Goal: Task Accomplishment & Management: Manage account settings

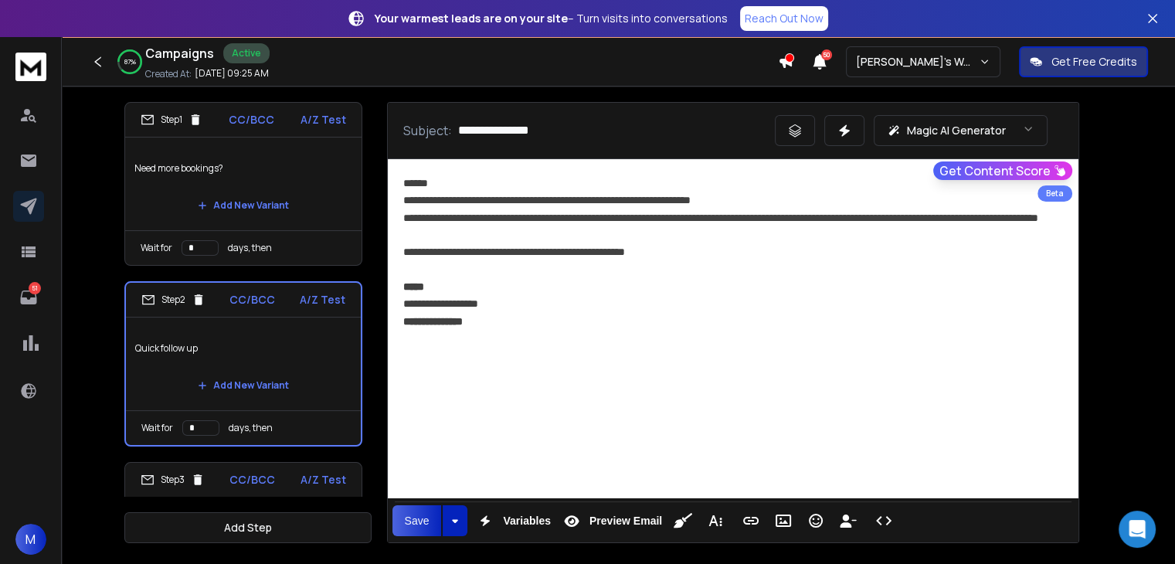
click at [279, 177] on p "Need more bookings?" at bounding box center [243, 168] width 218 height 43
type input "**********"
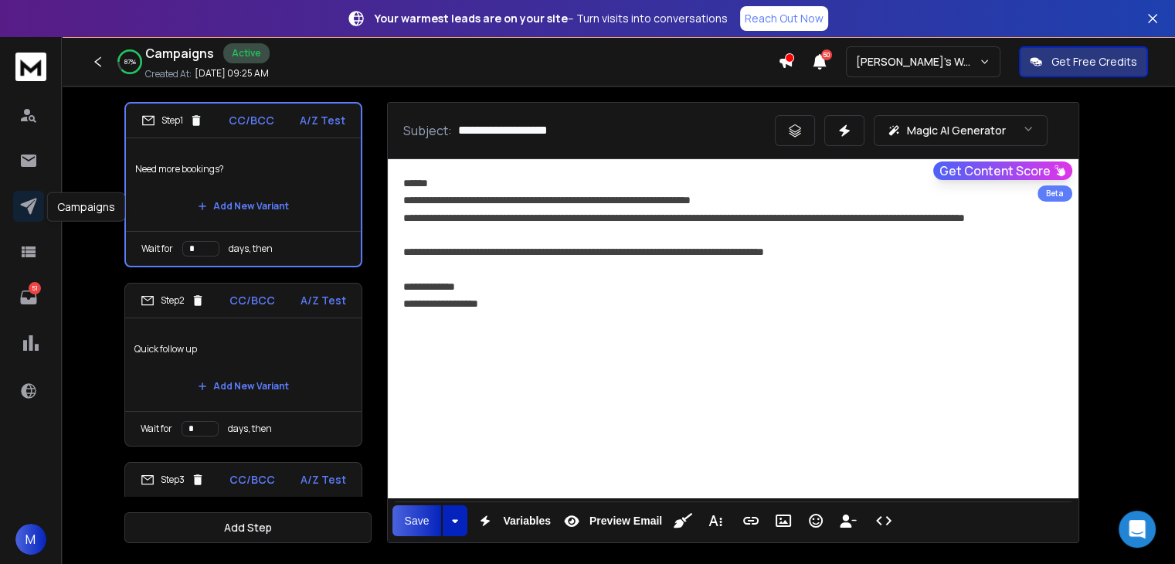
click at [34, 209] on icon at bounding box center [28, 206] width 19 height 19
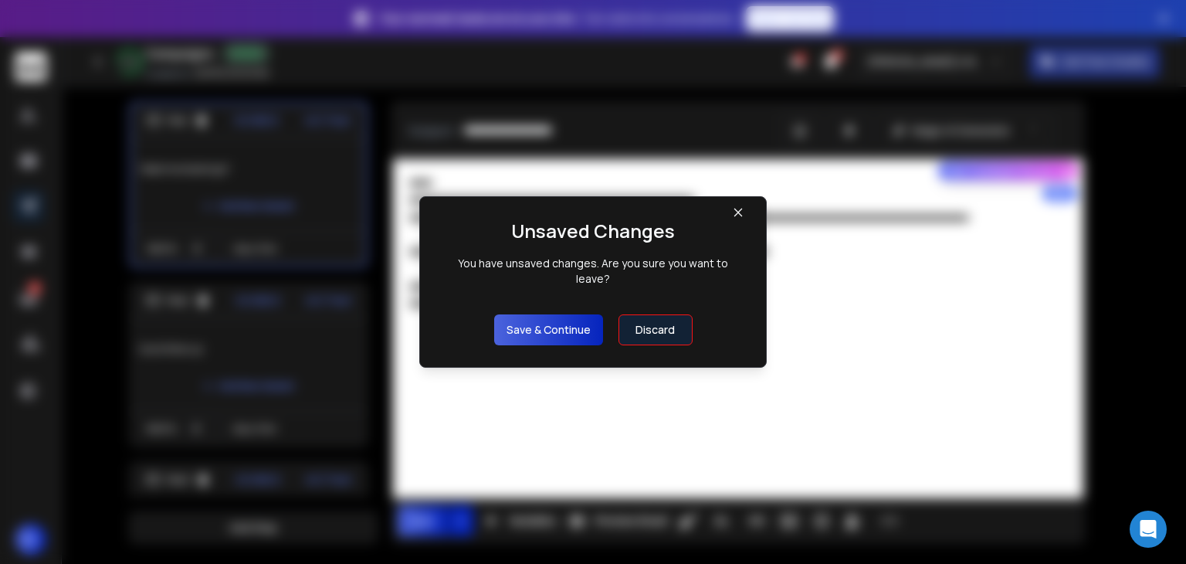
click at [624, 325] on button "Discard" at bounding box center [656, 329] width 74 height 31
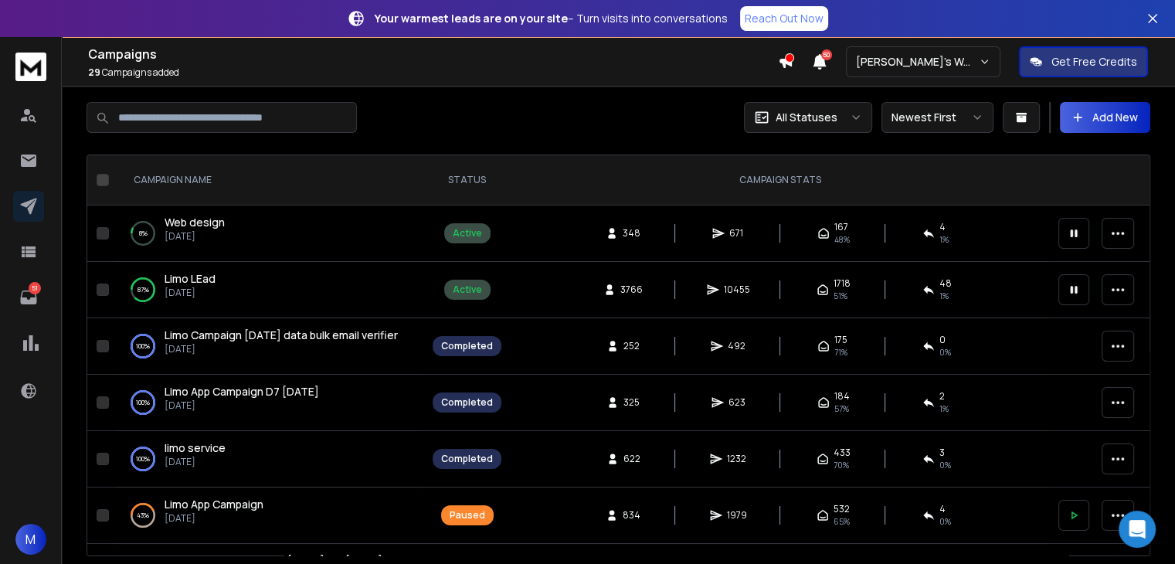
click at [229, 277] on div "87 % Limo LEad [DATE]" at bounding box center [269, 289] width 277 height 37
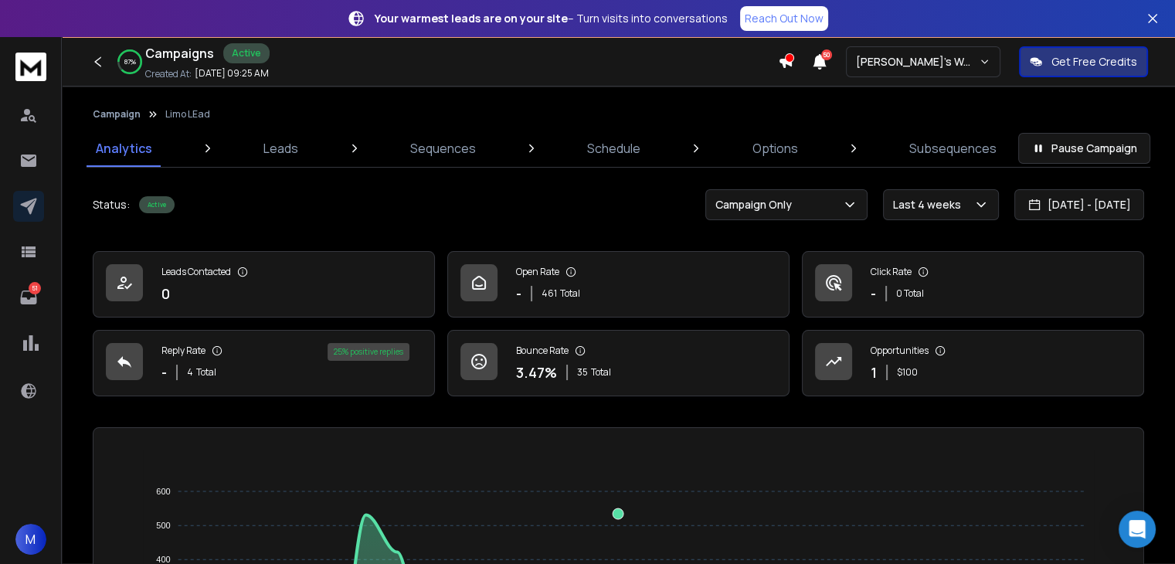
click at [487, 148] on div "Analytics Leads Sequences Schedule Options Subsequences" at bounding box center [545, 148] width 919 height 37
click at [451, 147] on p "Sequences" at bounding box center [443, 148] width 66 height 19
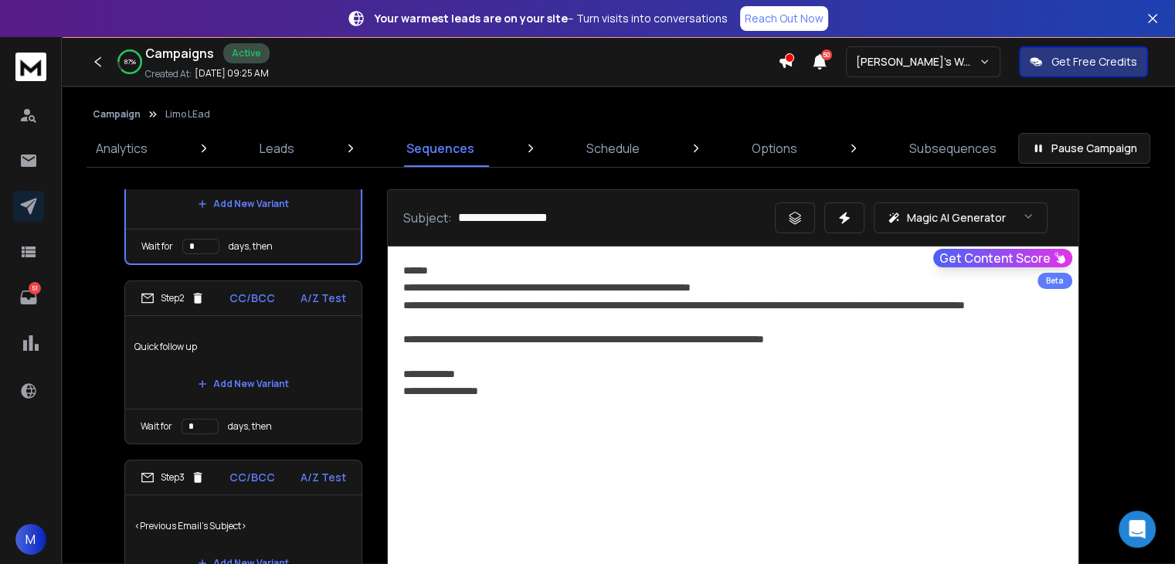
scroll to position [93, 0]
click at [94, 63] on icon at bounding box center [98, 62] width 14 height 14
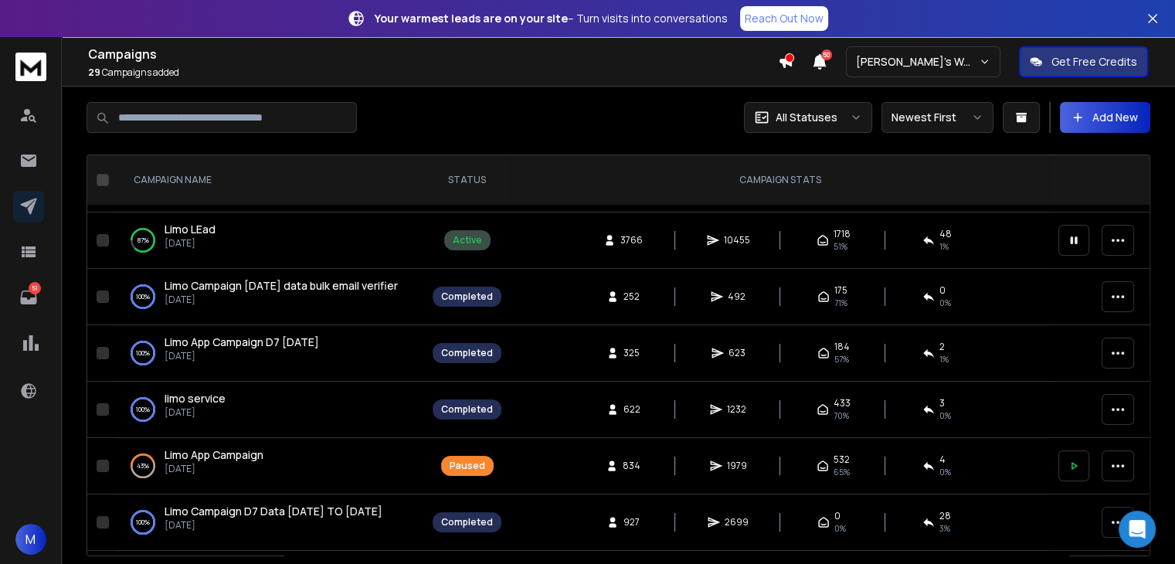
scroll to position [51, 0]
click at [266, 359] on div "Limo App Campaign D7 [DATE] [DATE]" at bounding box center [241, 351] width 154 height 37
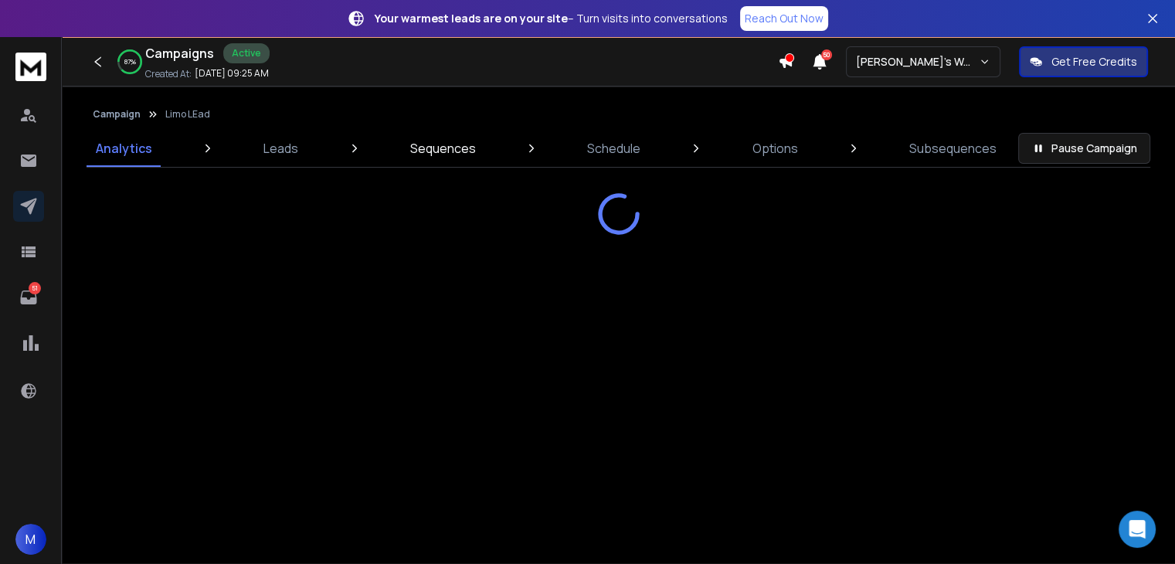
click at [456, 146] on p "Sequences" at bounding box center [443, 148] width 66 height 19
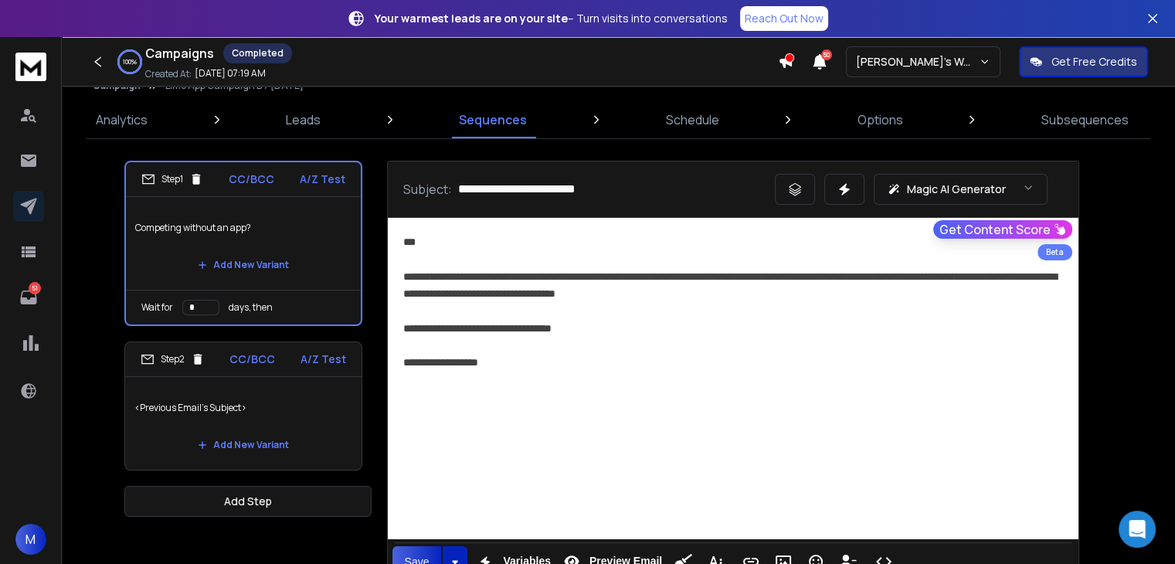
scroll to position [70, 0]
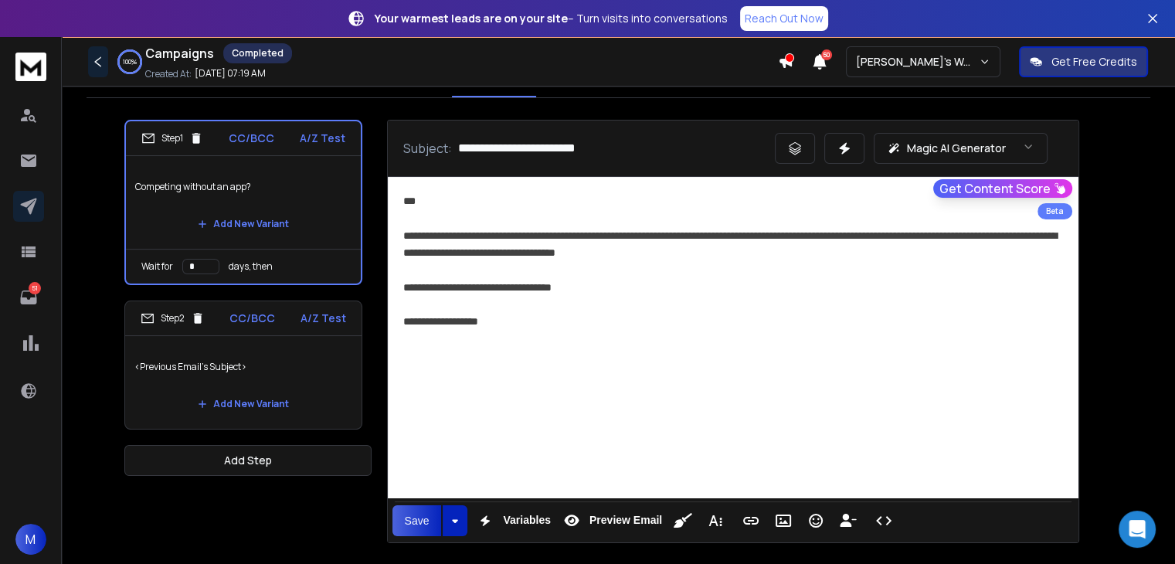
click at [101, 56] on icon at bounding box center [98, 62] width 14 height 14
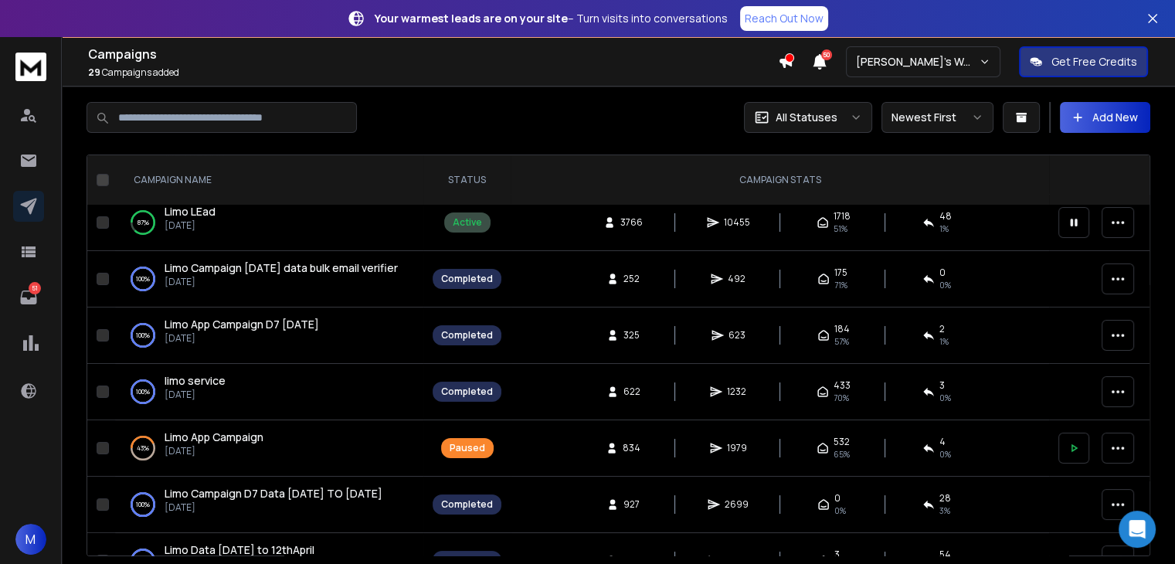
scroll to position [77, 0]
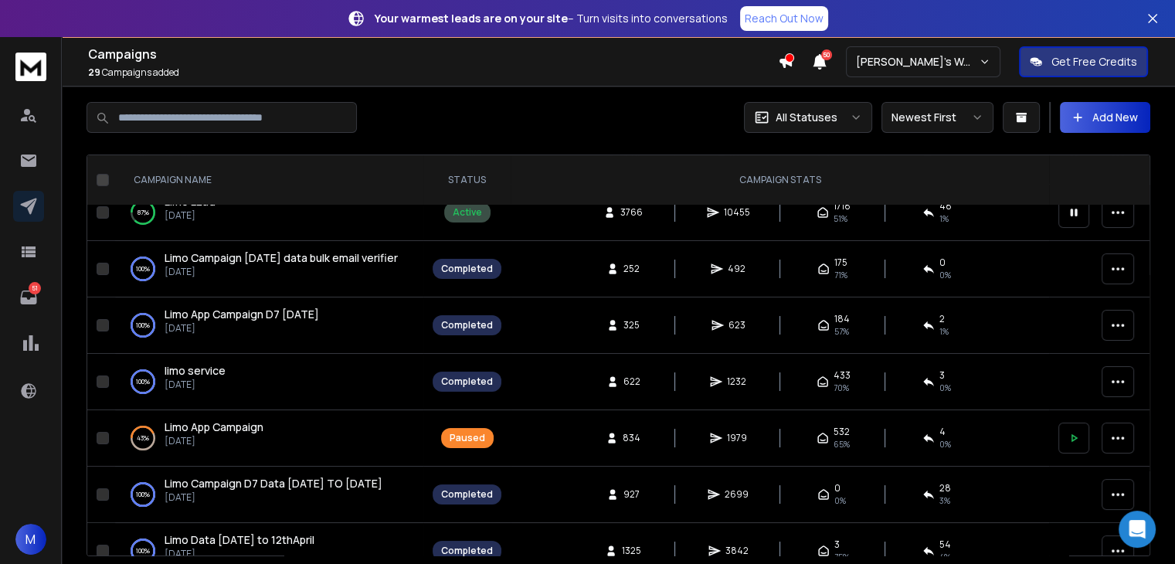
click at [320, 383] on div "100 % limo service [DATE]" at bounding box center [269, 381] width 277 height 37
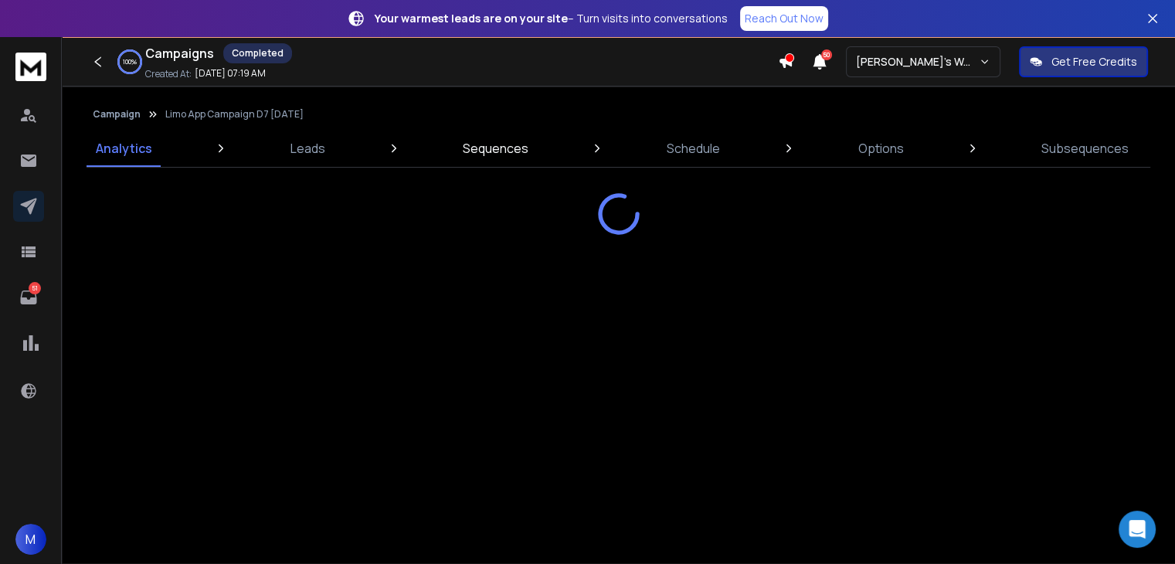
click at [480, 144] on p "Sequences" at bounding box center [496, 148] width 66 height 19
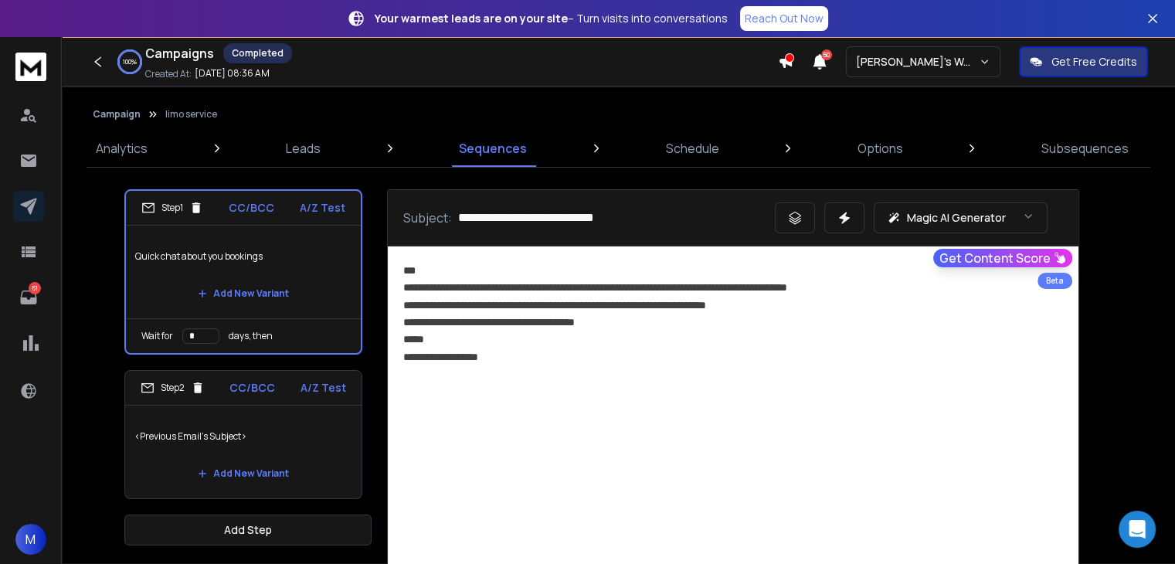
drag, startPoint x: 646, startPoint y: 216, endPoint x: 454, endPoint y: 217, distance: 191.5
click at [454, 217] on div "**********" at bounding box center [581, 218] width 356 height 19
